Goal: Check status: Verify the current state of an ongoing process or item

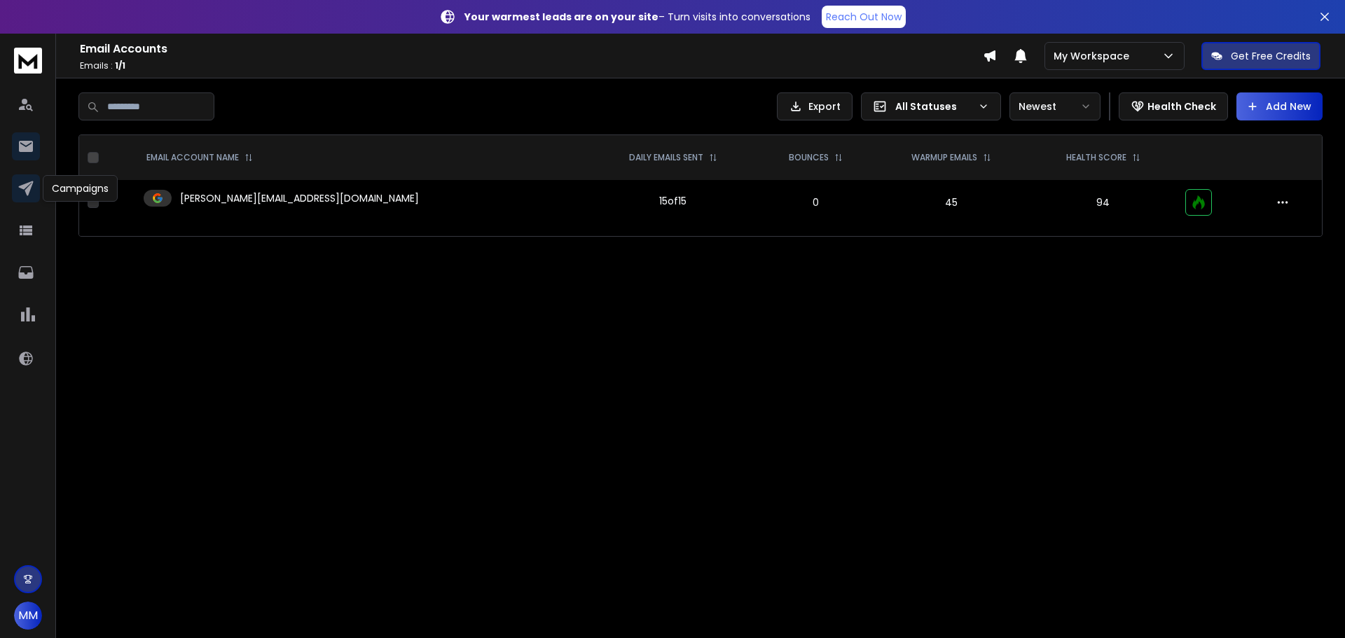
click at [26, 182] on icon at bounding box center [26, 188] width 17 height 17
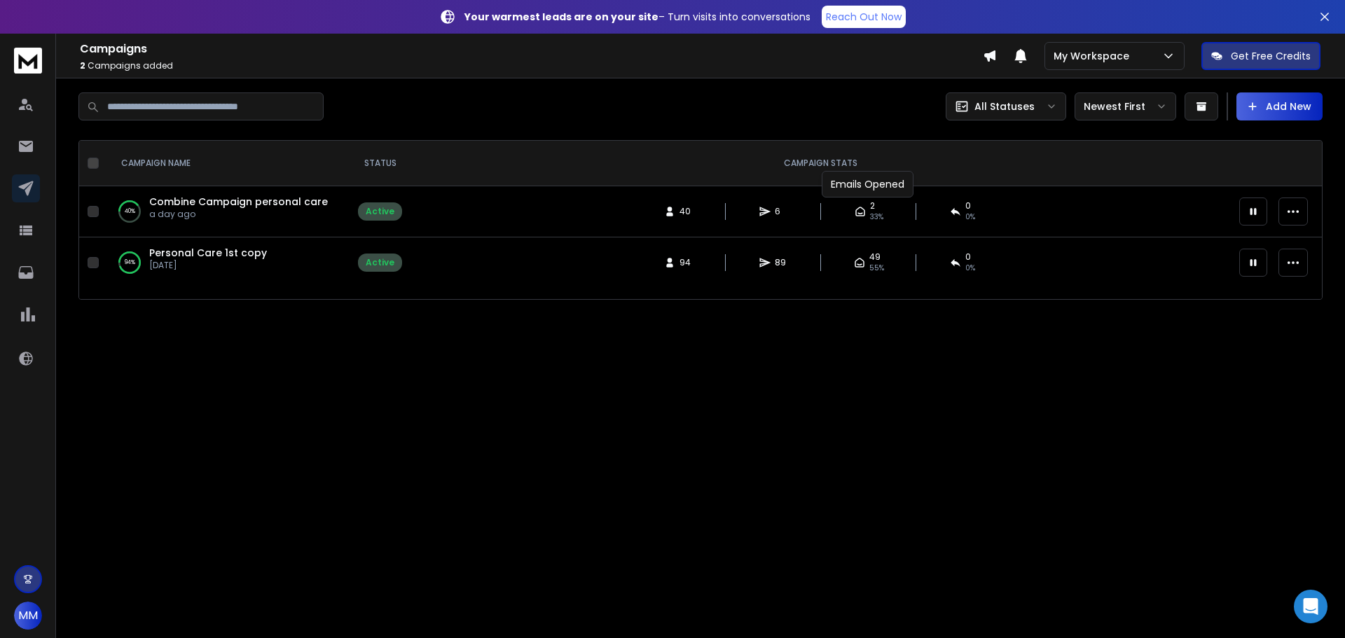
click at [872, 213] on span "33 %" at bounding box center [876, 217] width 13 height 11
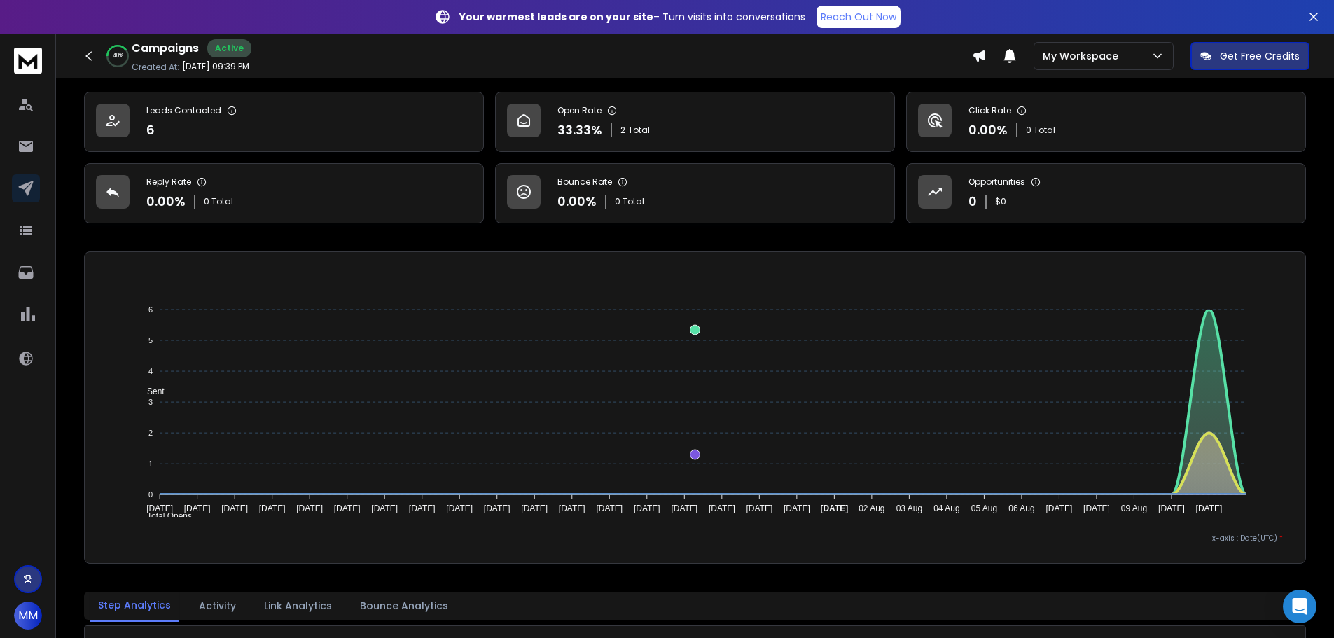
scroll to position [270, 0]
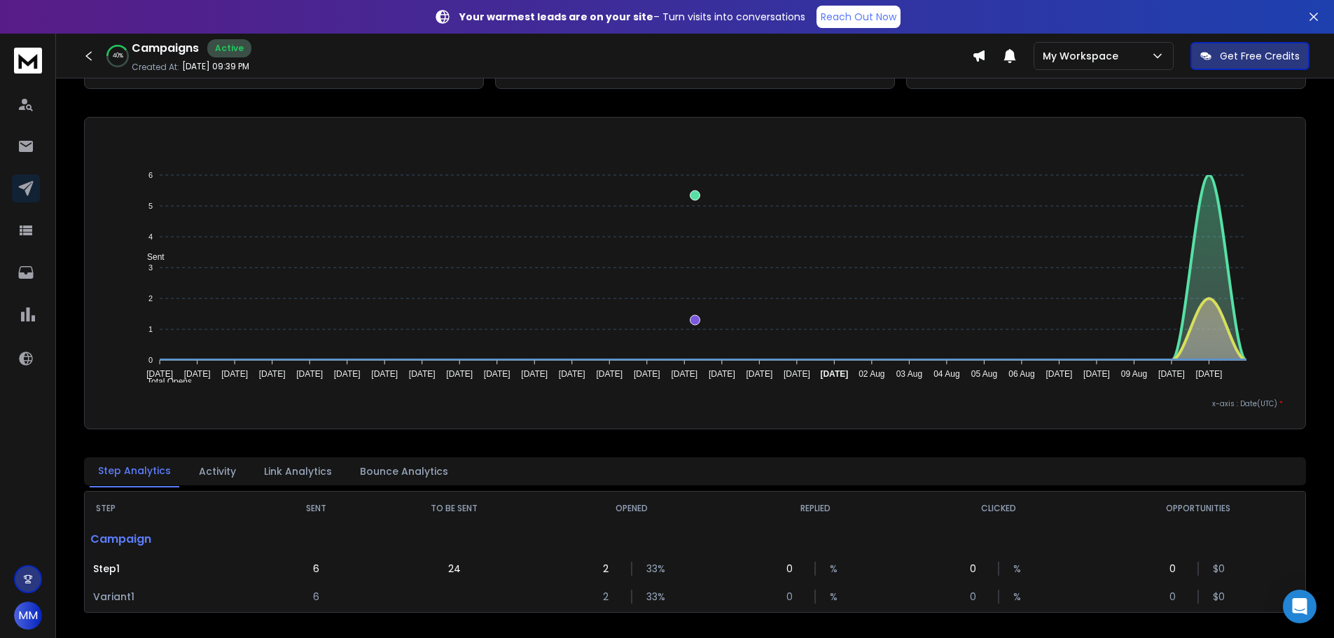
click at [217, 476] on button "Activity" at bounding box center [217, 471] width 54 height 31
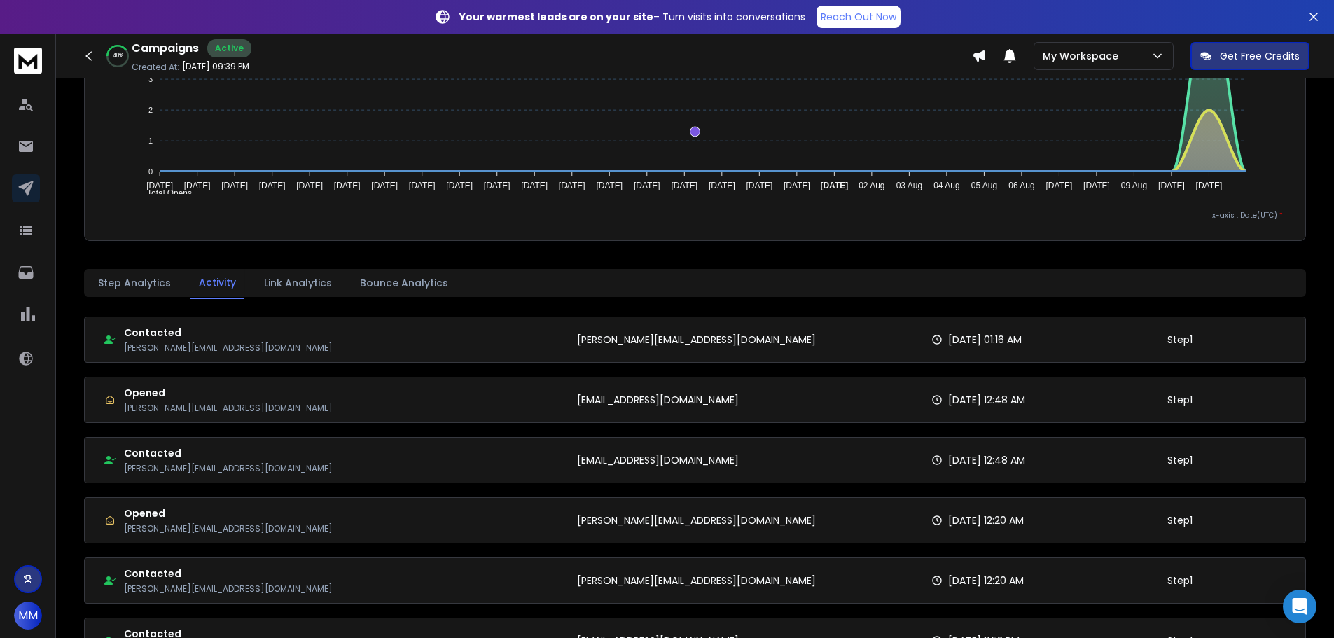
scroll to position [480, 0]
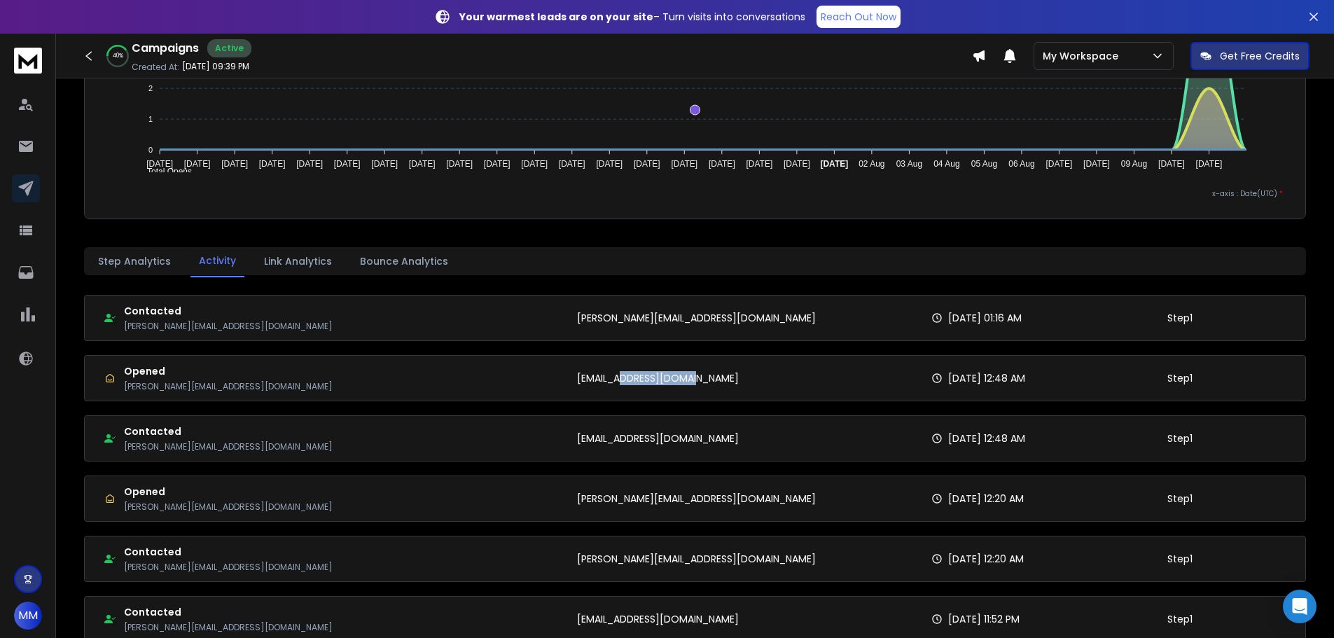
drag, startPoint x: 622, startPoint y: 380, endPoint x: 700, endPoint y: 382, distance: 77.8
click at [700, 382] on p "[EMAIL_ADDRESS][DOMAIN_NAME]" at bounding box center [658, 378] width 162 height 14
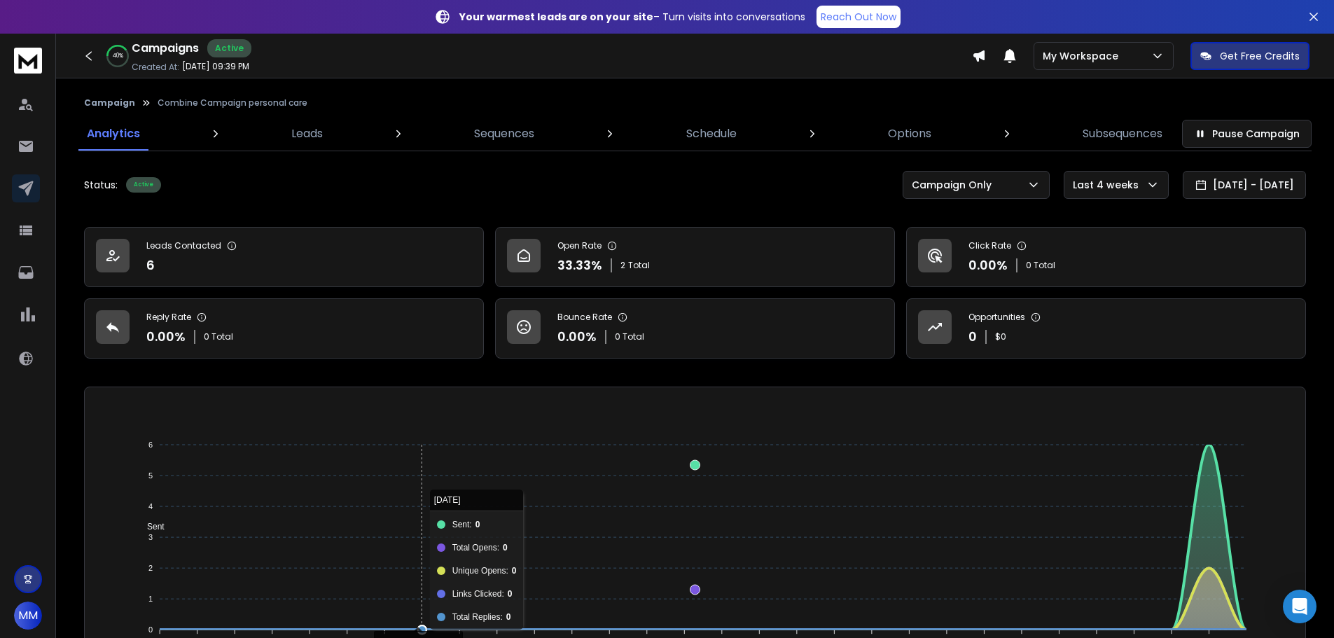
scroll to position [0, 0]
click at [506, 135] on p "Sequences" at bounding box center [504, 134] width 60 height 17
